Goal: Check status: Check status

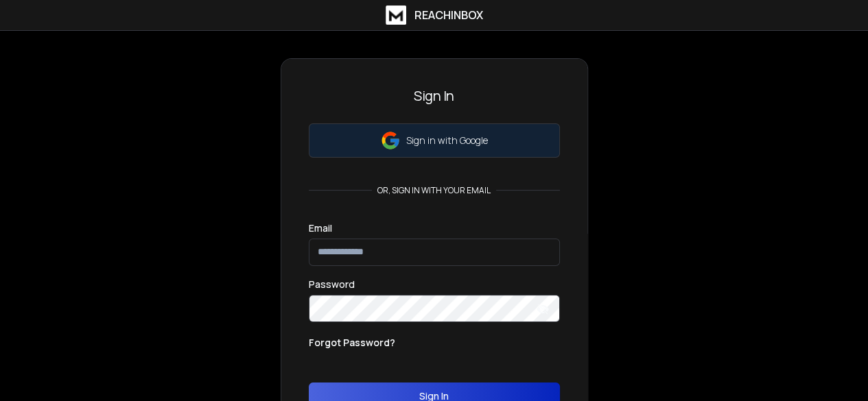
click at [442, 137] on p "Sign in with Google" at bounding box center [447, 141] width 82 height 14
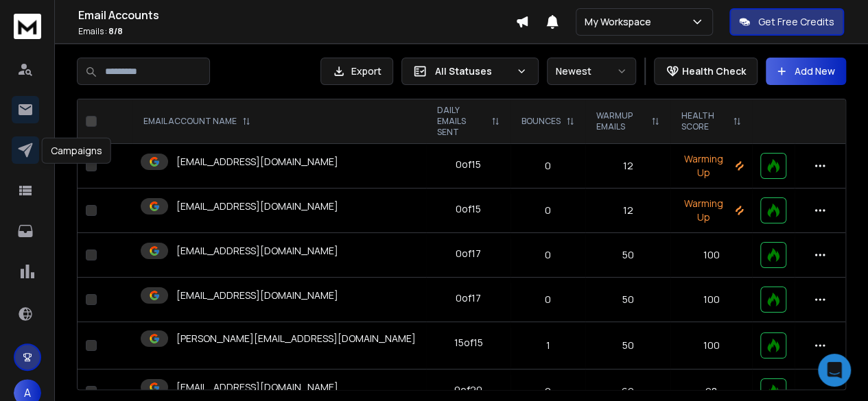
click at [26, 148] on icon at bounding box center [25, 150] width 14 height 14
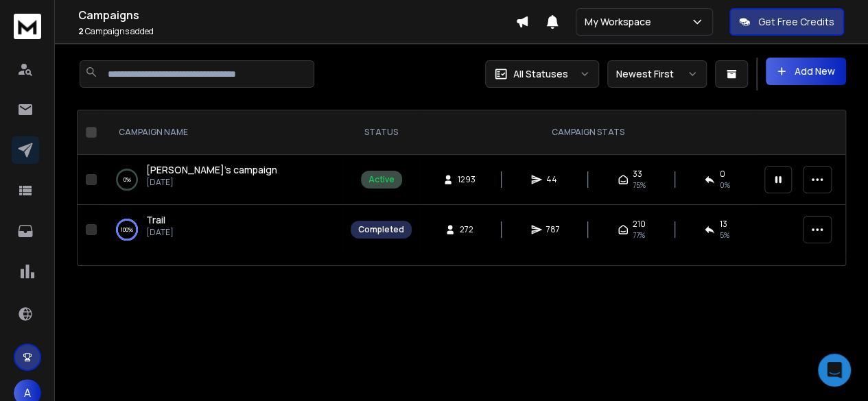
click at [178, 167] on span "Rimjhim's campaign" at bounding box center [211, 169] width 131 height 13
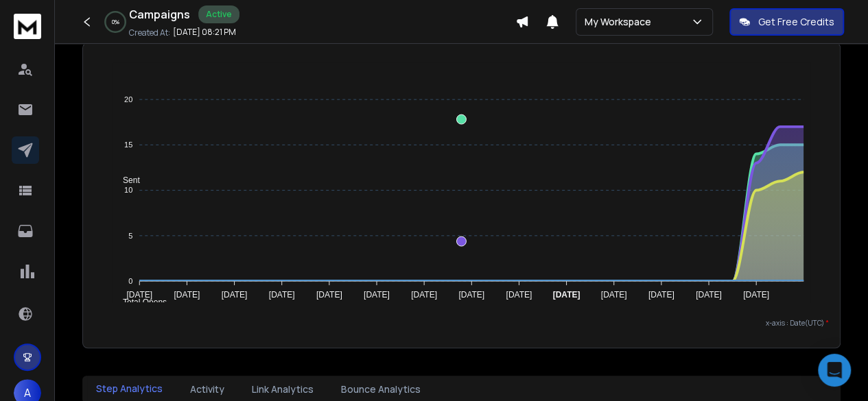
scroll to position [508, 0]
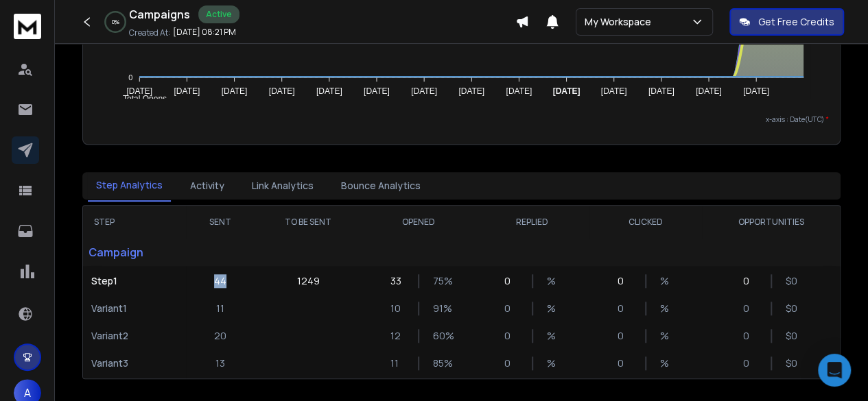
drag, startPoint x: 215, startPoint y: 283, endPoint x: 224, endPoint y: 289, distance: 11.4
click at [224, 289] on div "44 11 20 13" at bounding box center [220, 322] width 52 height 96
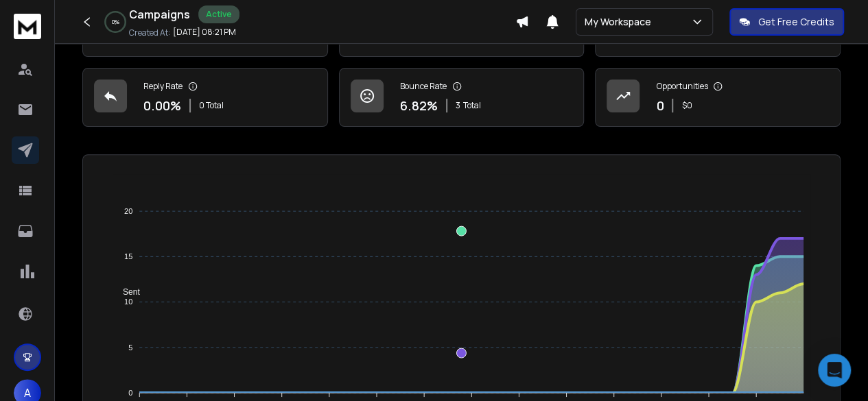
scroll to position [192, 0]
click at [83, 20] on icon at bounding box center [87, 22] width 12 height 12
